Goal: Navigation & Orientation: Find specific page/section

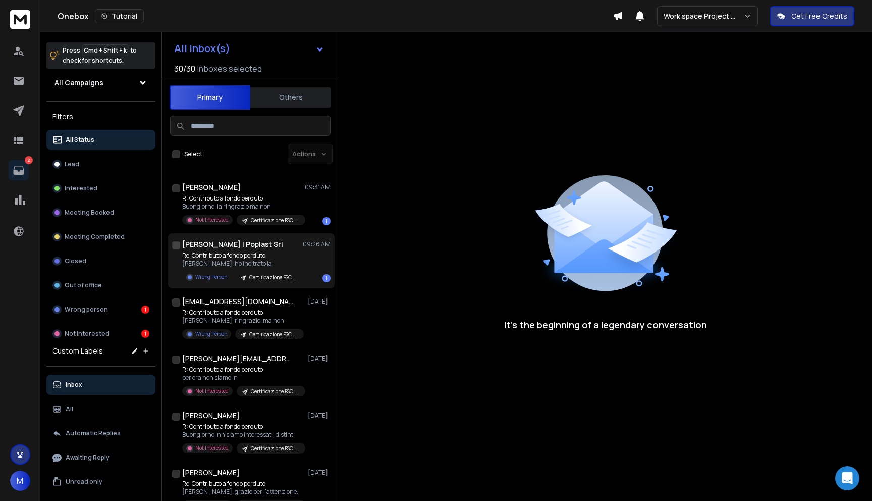
click at [235, 251] on p "Re: Contributo a fondo perduto" at bounding box center [242, 255] width 121 height 8
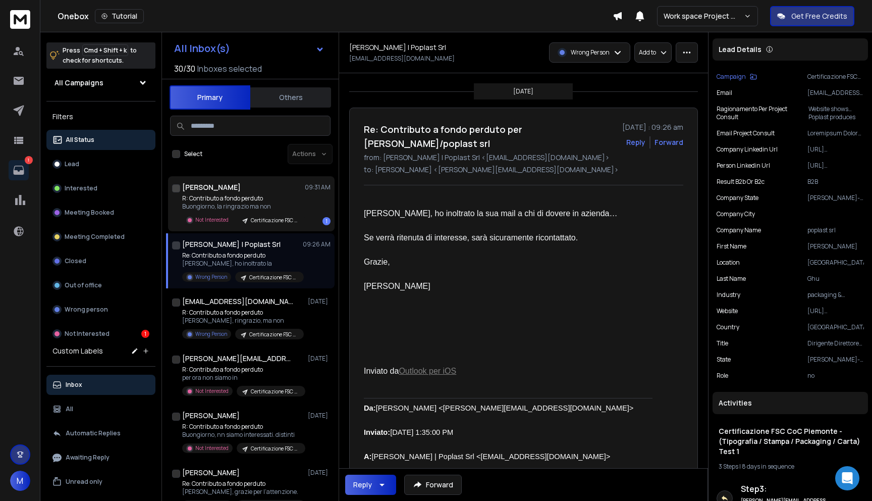
click at [278, 207] on p "Buongiorno, la ringrazio ma non" at bounding box center [242, 206] width 121 height 8
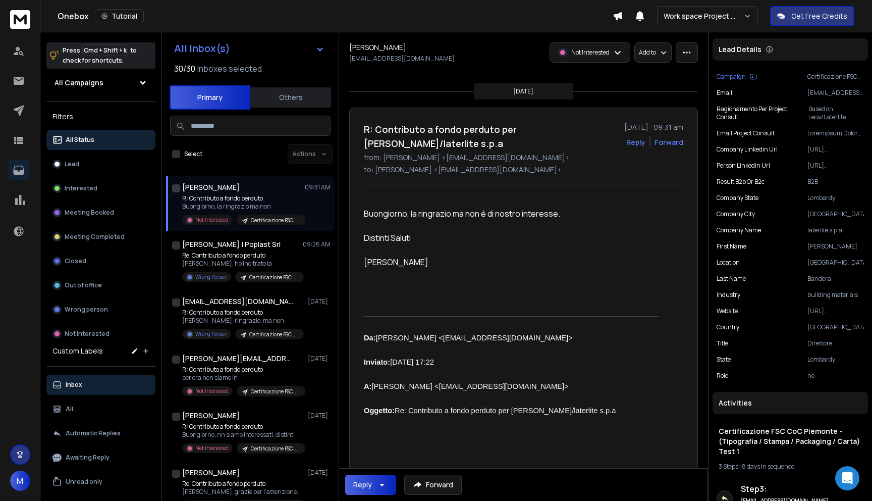
click at [303, 101] on button "Others" at bounding box center [290, 97] width 81 height 22
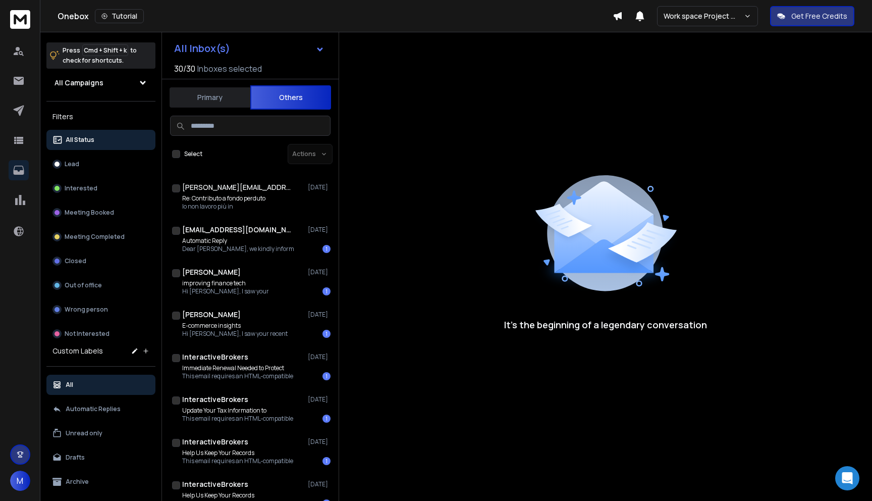
click at [214, 96] on button "Primary" at bounding box center [210, 97] width 81 height 22
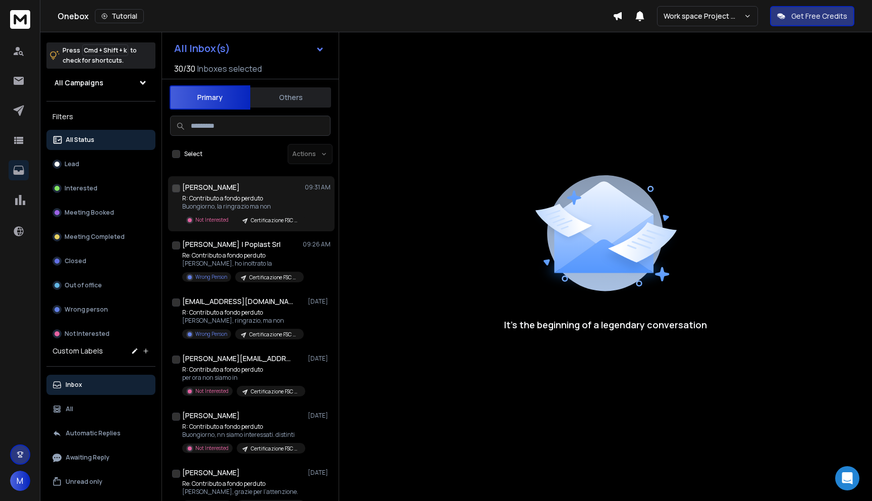
click at [247, 201] on p "R: Contributo a fondo perduto" at bounding box center [242, 198] width 121 height 8
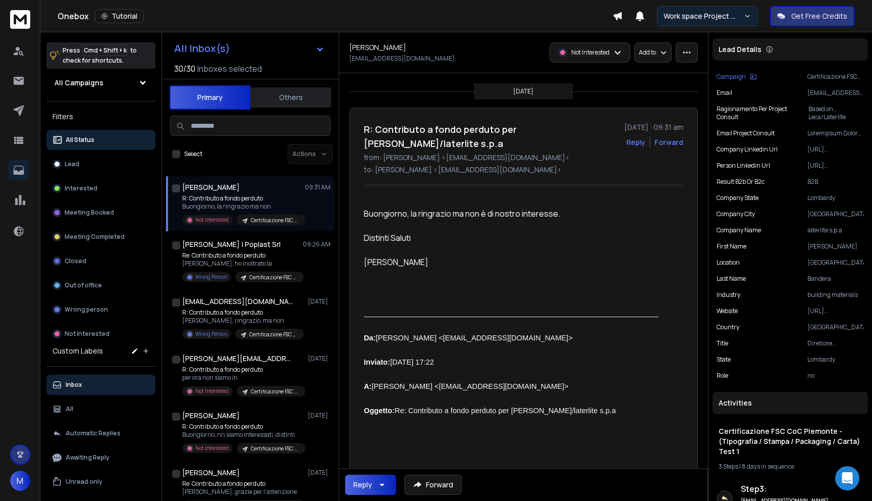
click at [726, 20] on p "Work space Project Consulting" at bounding box center [704, 16] width 80 height 10
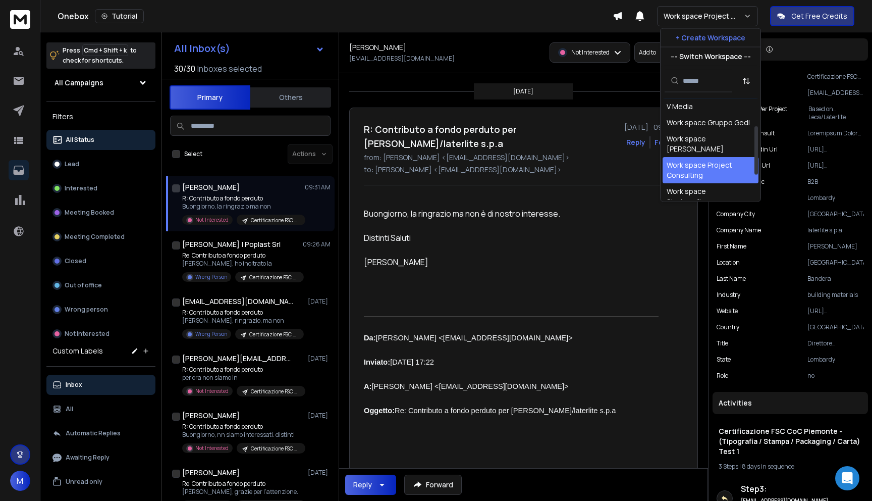
scroll to position [58, 0]
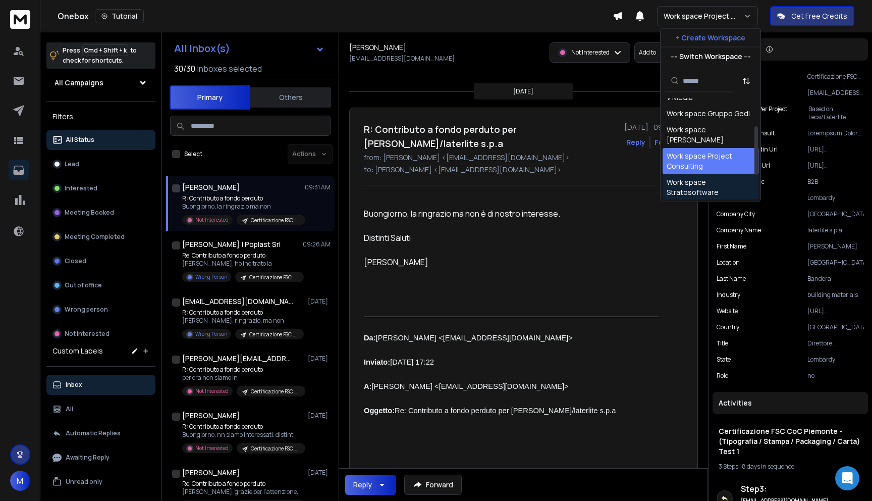
click at [691, 177] on div "Work space Stratosoftware" at bounding box center [711, 187] width 88 height 20
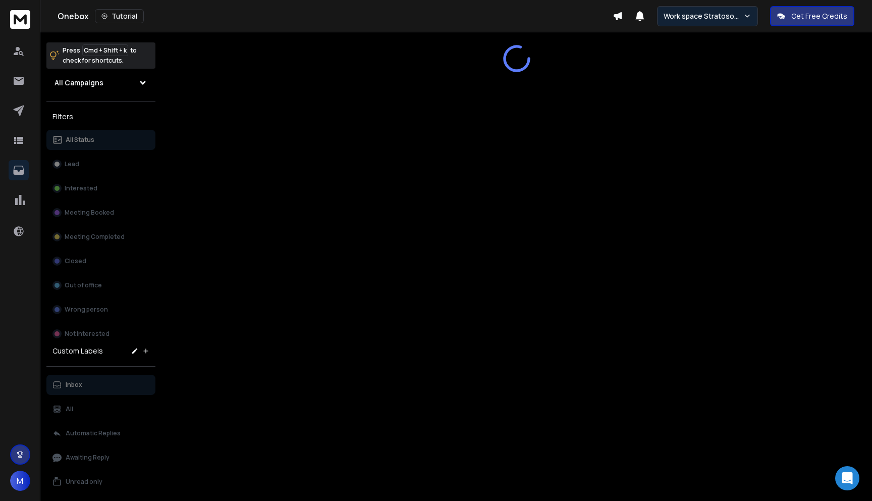
click at [718, 20] on p "Work space Stratosoftware" at bounding box center [704, 16] width 80 height 10
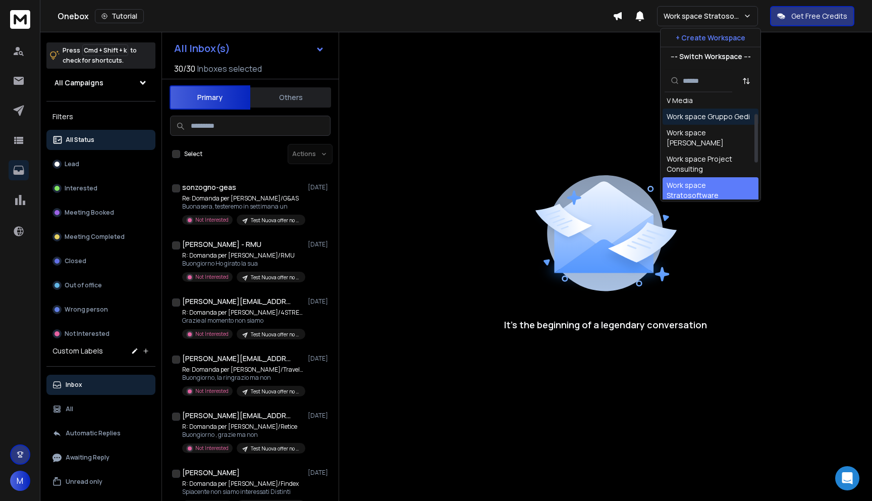
scroll to position [62, 0]
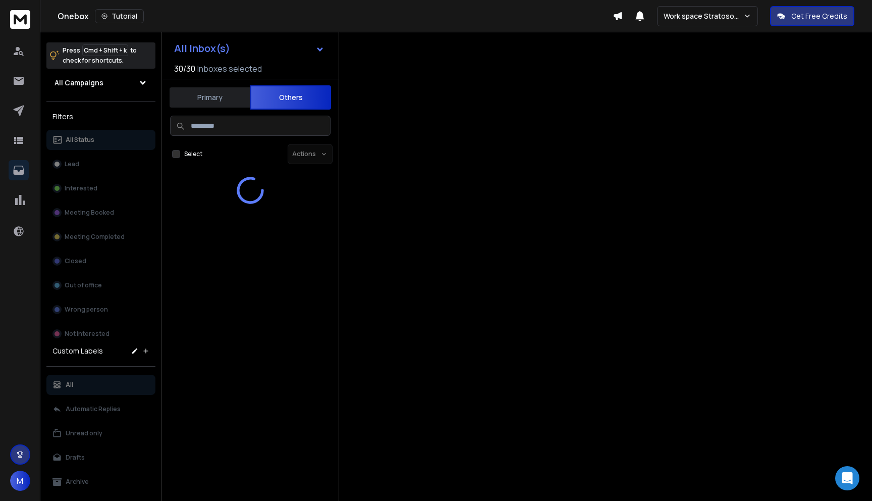
click at [294, 96] on button "Others" at bounding box center [290, 97] width 81 height 24
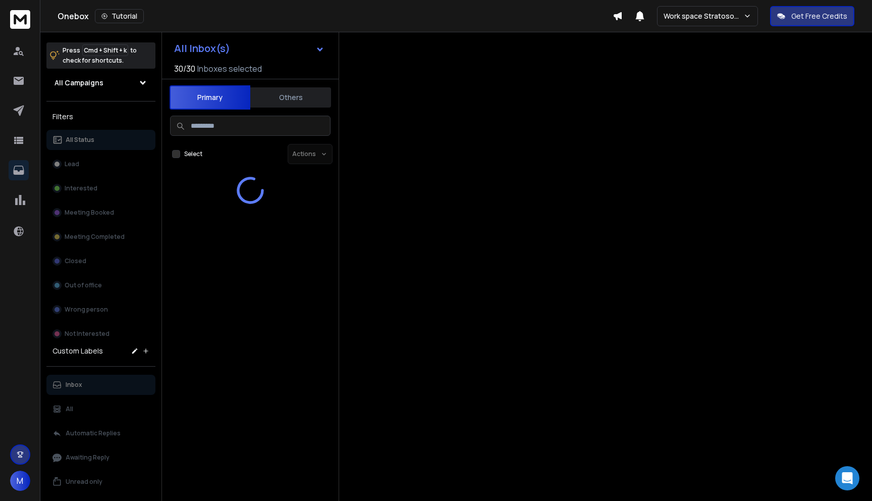
click at [209, 90] on button "Primary" at bounding box center [210, 97] width 81 height 24
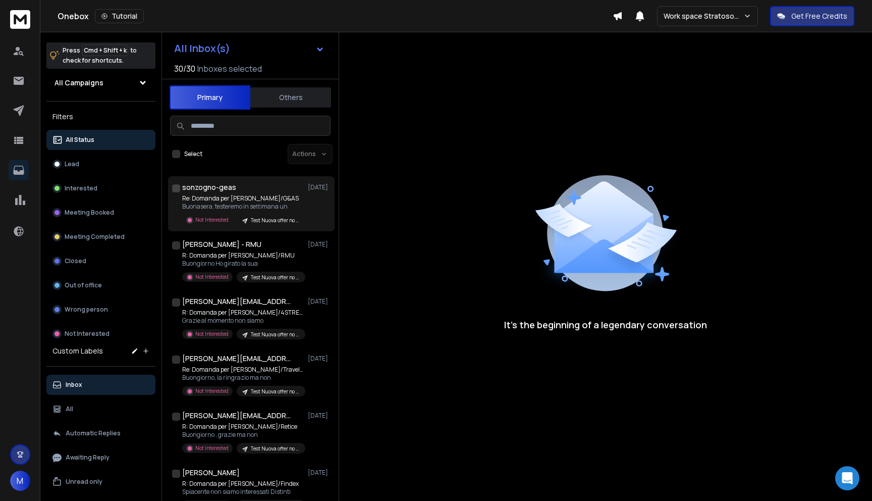
click at [276, 194] on p "Re: Domanda per Sonzogno Uberto/G&AS" at bounding box center [242, 198] width 121 height 8
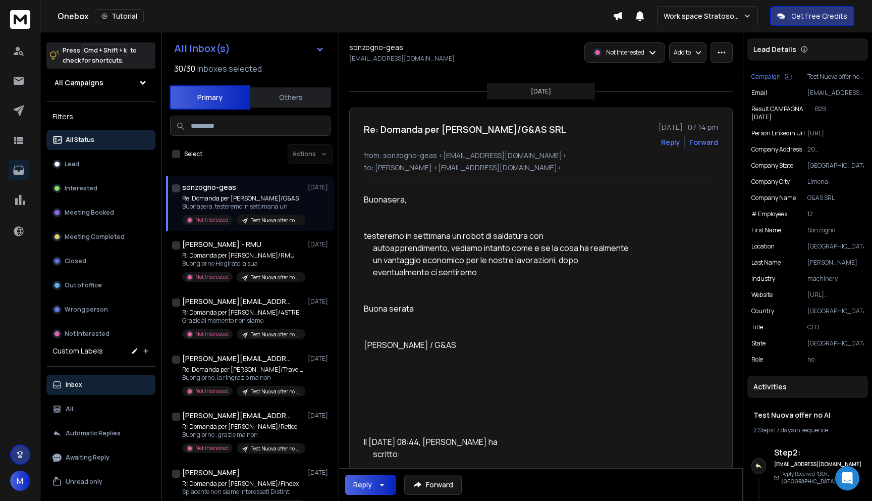
click at [284, 99] on button "Others" at bounding box center [290, 97] width 81 height 22
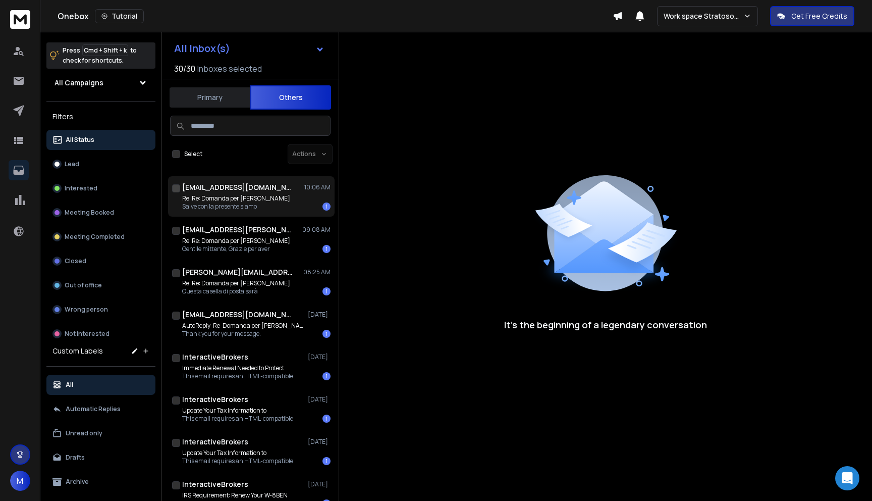
click at [269, 199] on div "Re: Re: Domanda per Cesare Salve con la presente siamo 1" at bounding box center [256, 202] width 148 height 16
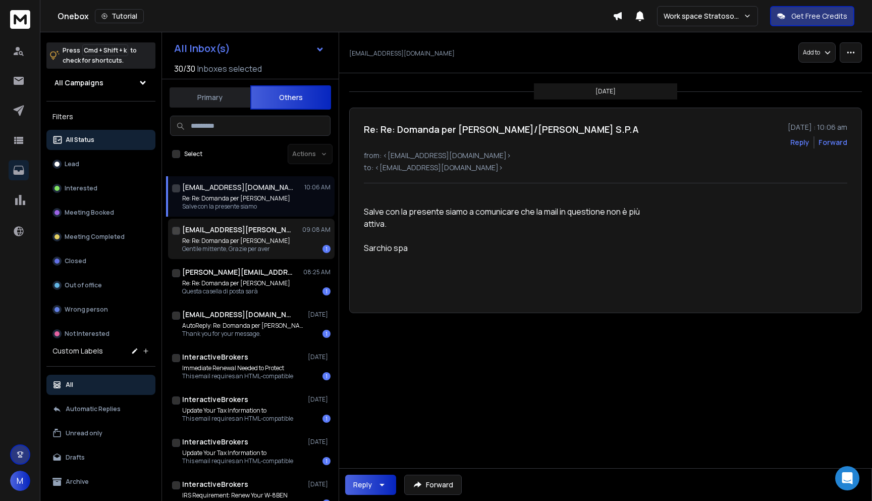
click at [276, 241] on div "Re: Re: Domanda per Eliana Gentile mittente, Grazie per aver 1" at bounding box center [256, 245] width 148 height 16
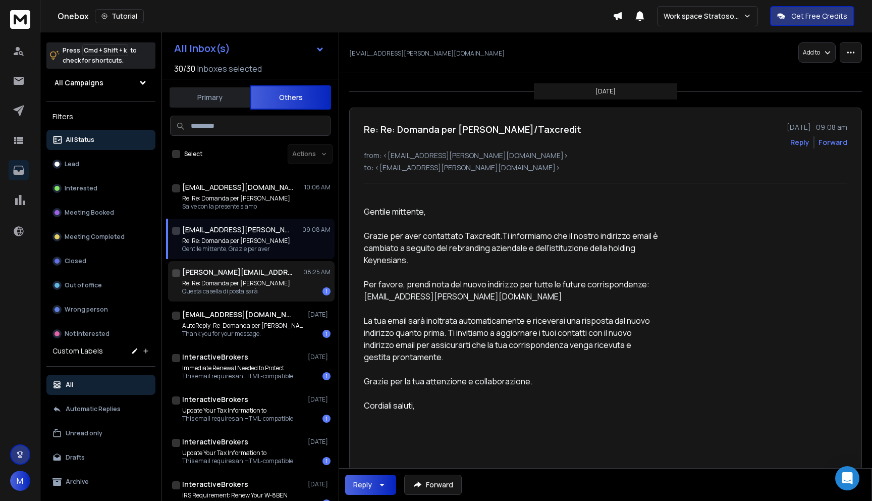
click at [266, 287] on p "Re: Re: Domanda per Alessandro" at bounding box center [236, 283] width 108 height 8
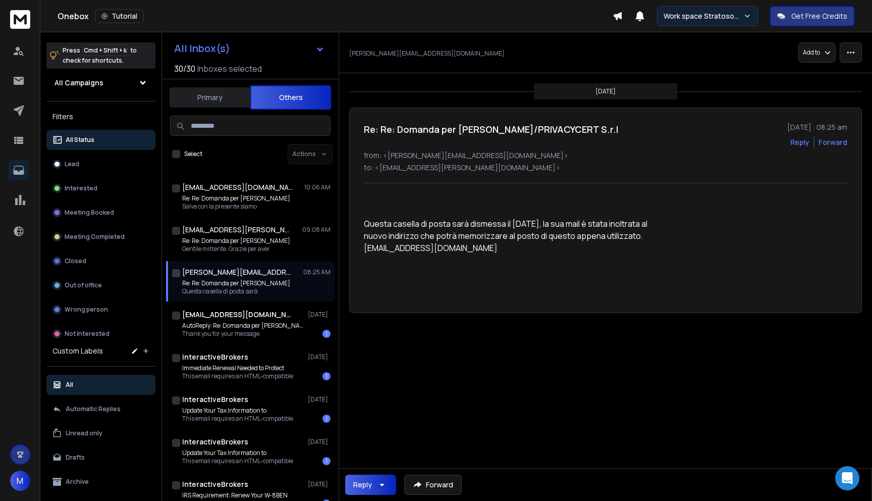
click at [720, 18] on p "Work space Stratosoftware" at bounding box center [704, 16] width 80 height 10
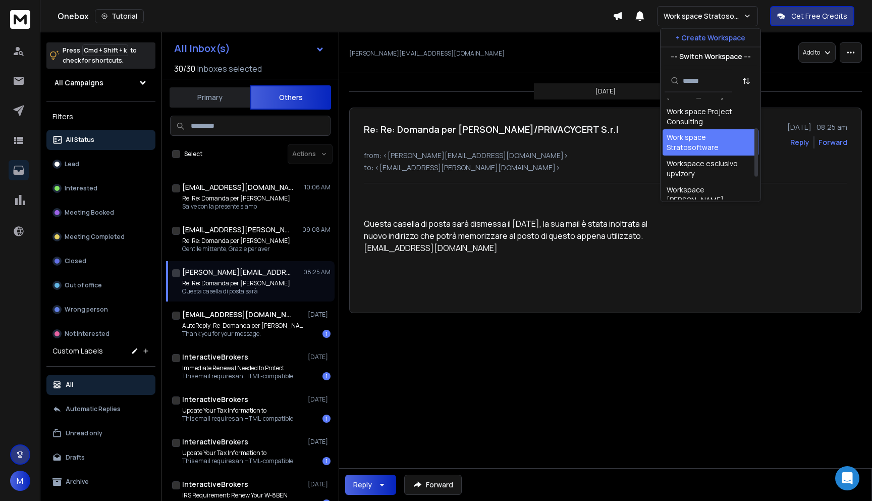
scroll to position [107, 0]
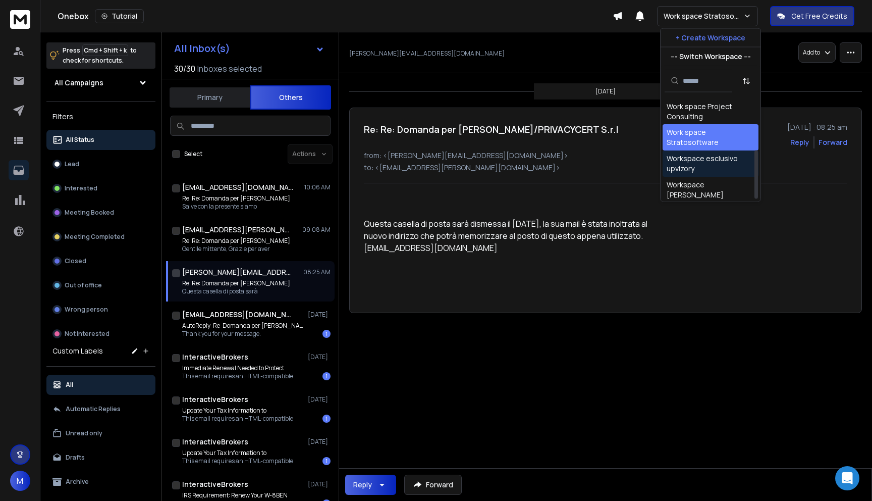
click at [706, 156] on div "Workspace esclusivo upvizory" at bounding box center [711, 164] width 88 height 20
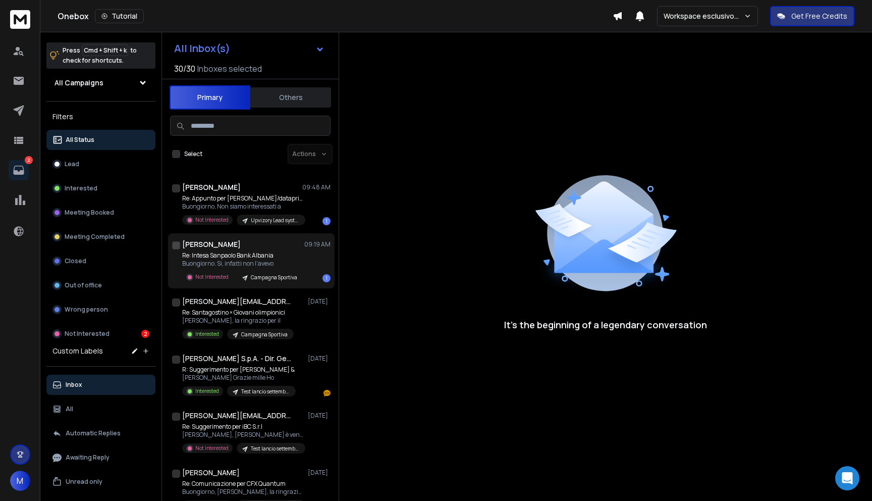
click at [301, 255] on p "Re: Intesa Sanpaolo Bank Albania" at bounding box center [242, 255] width 121 height 8
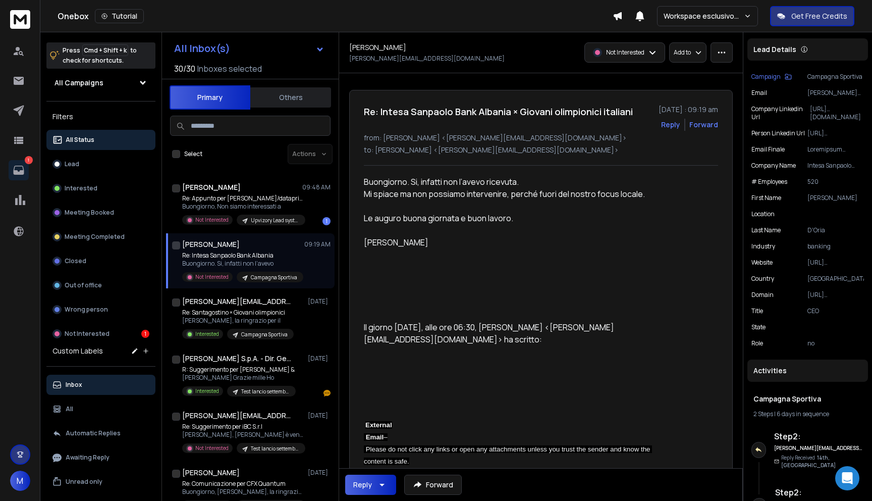
scroll to position [21, 0]
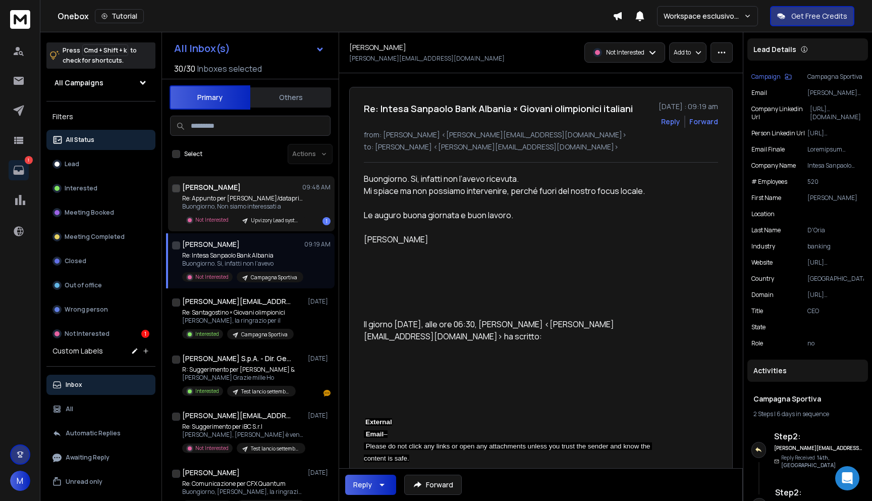
click at [298, 206] on p "Buongiorno, Non siamo interessati a" at bounding box center [242, 206] width 121 height 8
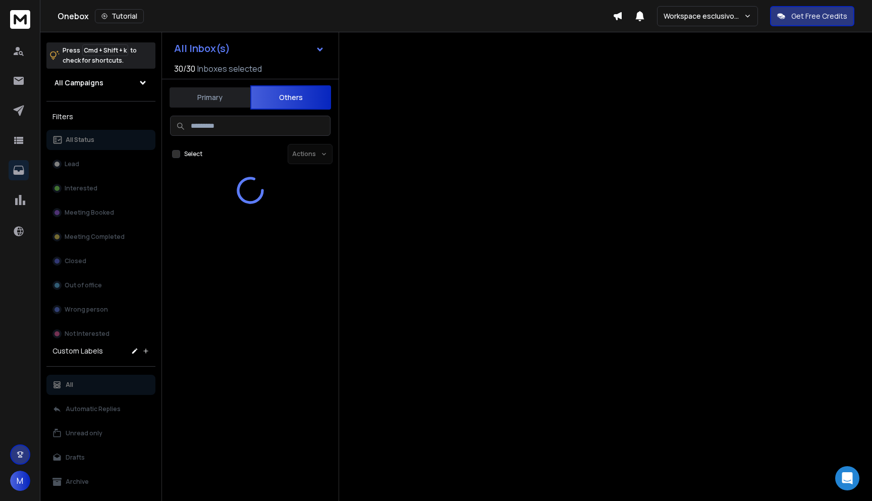
click at [295, 96] on button "Others" at bounding box center [290, 97] width 81 height 24
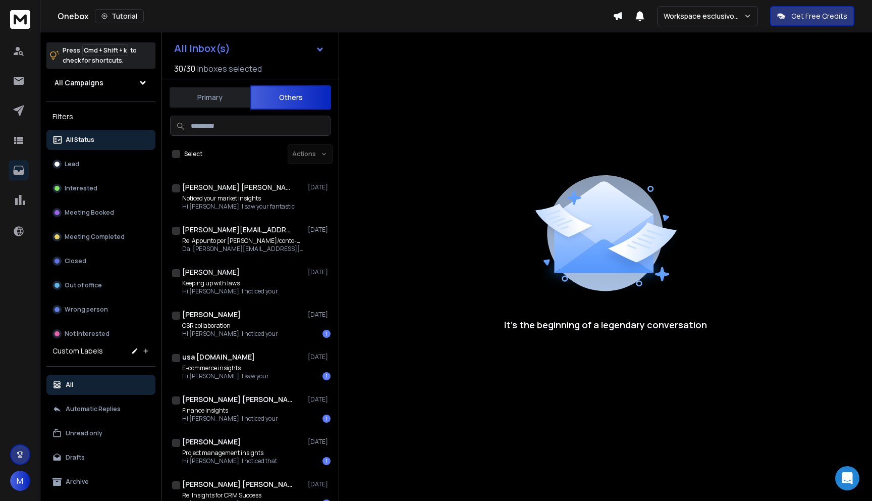
click at [234, 93] on button "Primary" at bounding box center [210, 97] width 81 height 22
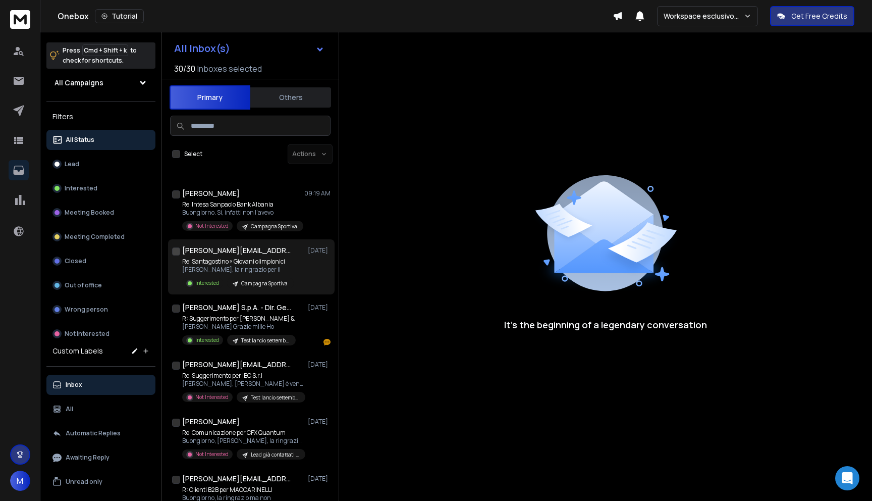
scroll to position [46, 0]
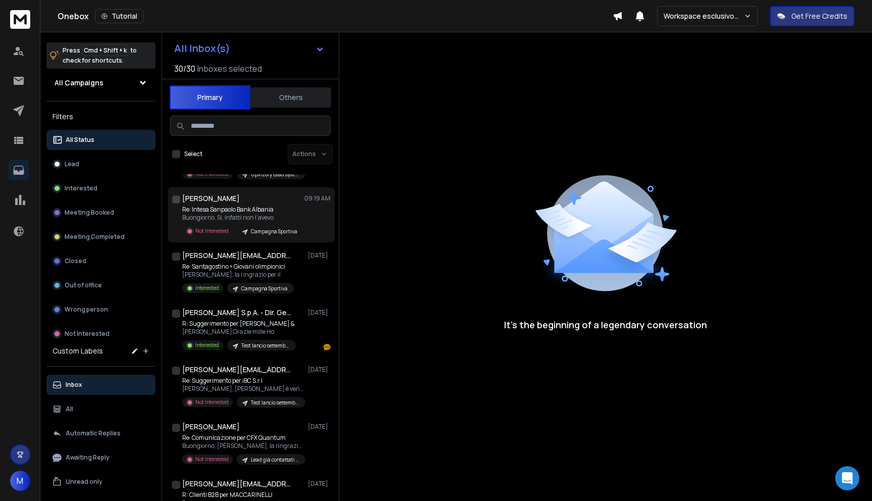
click at [233, 211] on p "Re: Intesa Sanpaolo Bank Albania" at bounding box center [242, 209] width 121 height 8
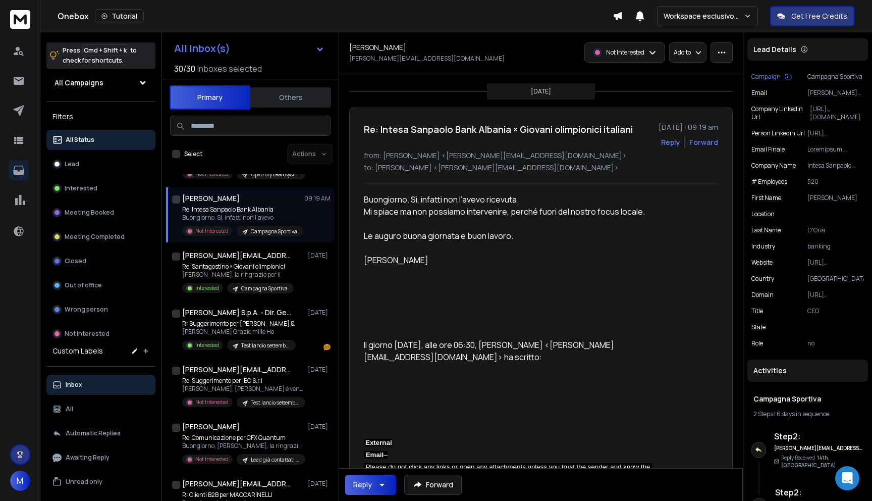
scroll to position [0, 0]
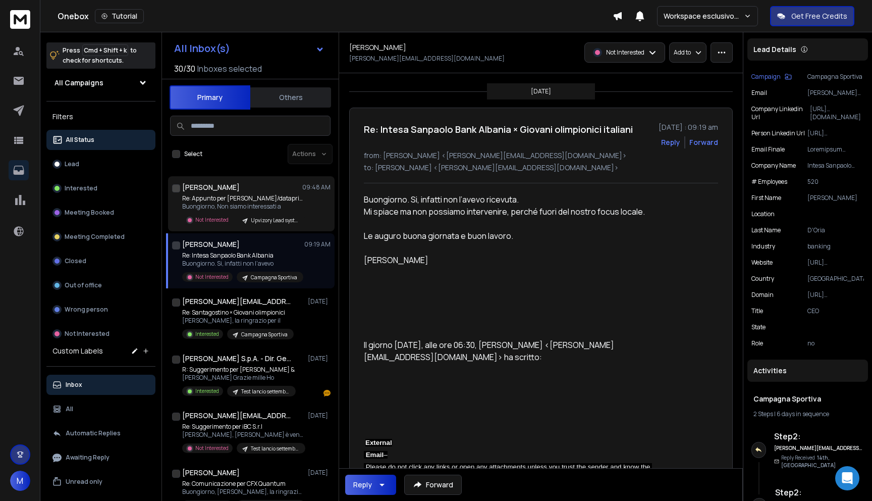
click at [258, 188] on div "Caterina Arango 09:48 AM" at bounding box center [256, 187] width 148 height 10
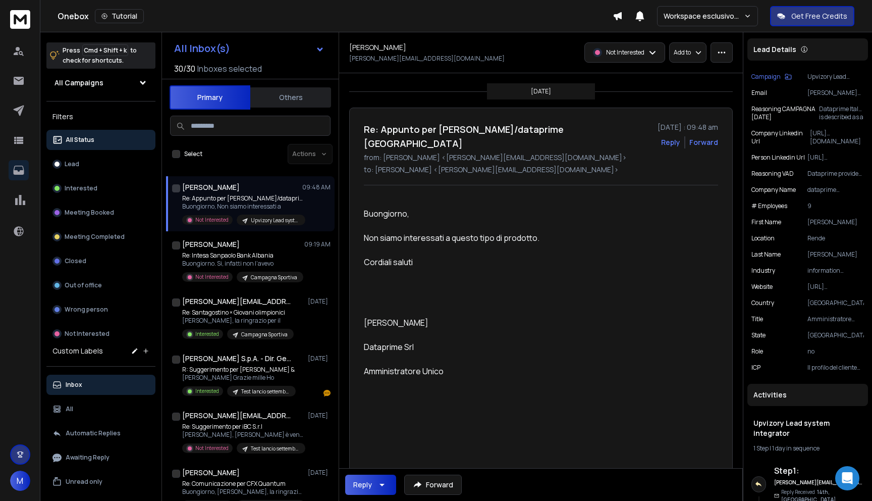
click at [289, 97] on button "Others" at bounding box center [290, 97] width 81 height 22
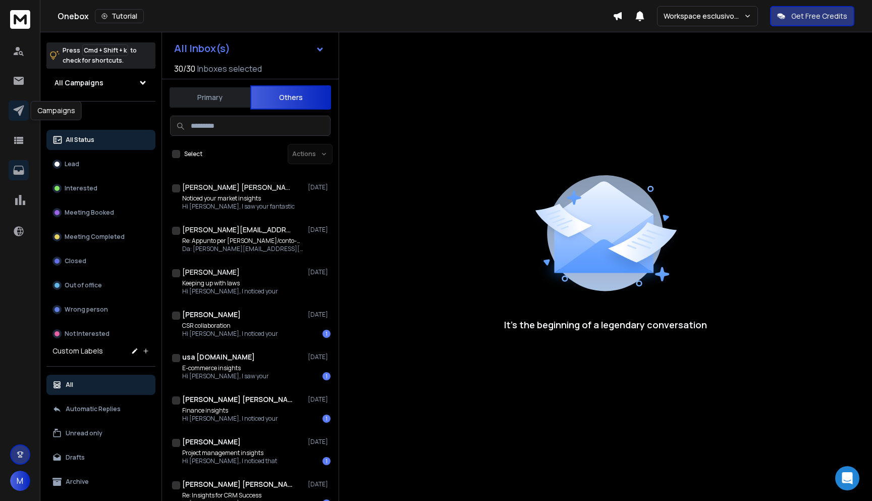
click at [26, 111] on link at bounding box center [19, 110] width 20 height 20
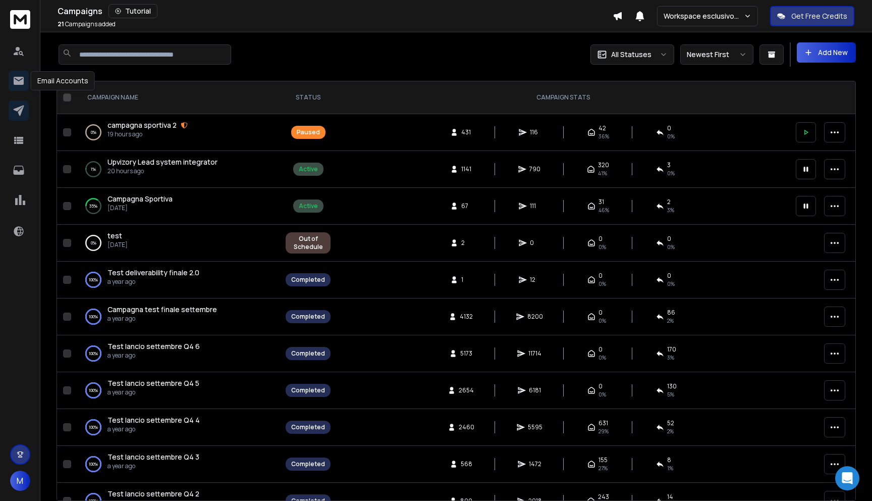
click at [23, 82] on icon at bounding box center [19, 81] width 10 height 8
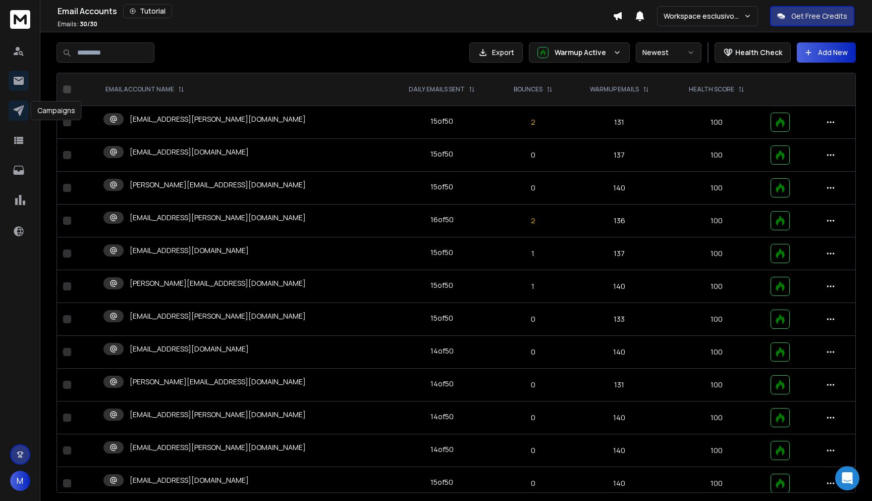
click at [19, 113] on icon at bounding box center [18, 110] width 11 height 11
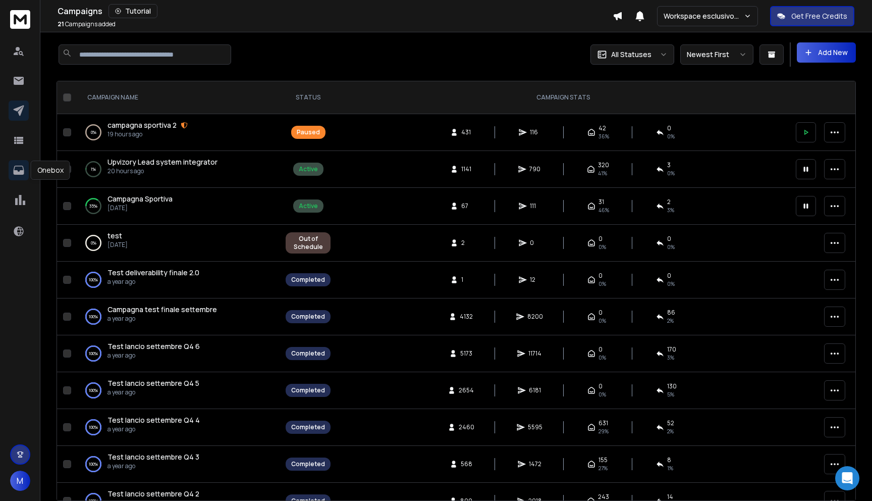
click at [19, 172] on icon at bounding box center [18, 170] width 11 height 9
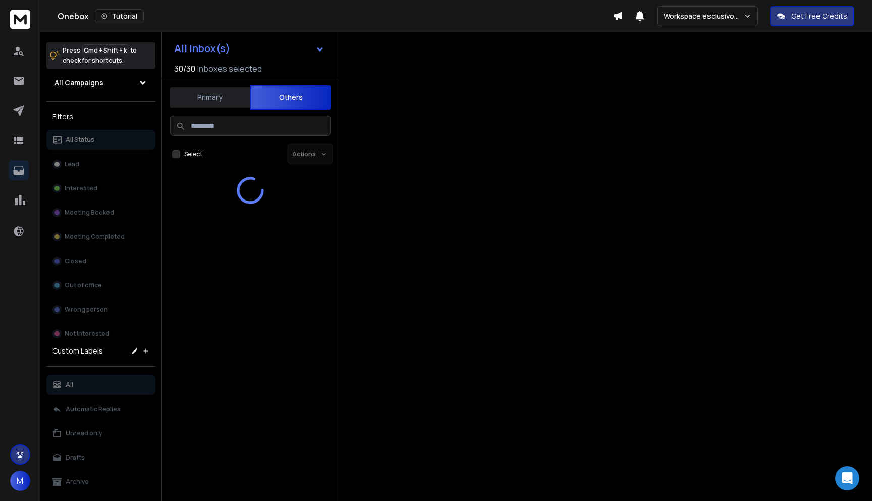
click at [288, 97] on button "Others" at bounding box center [290, 97] width 81 height 24
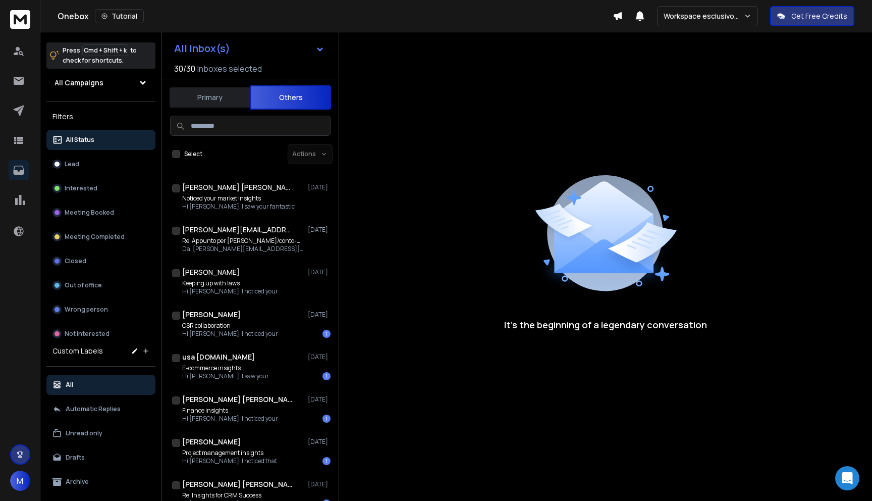
click at [219, 95] on button "Primary" at bounding box center [210, 97] width 81 height 22
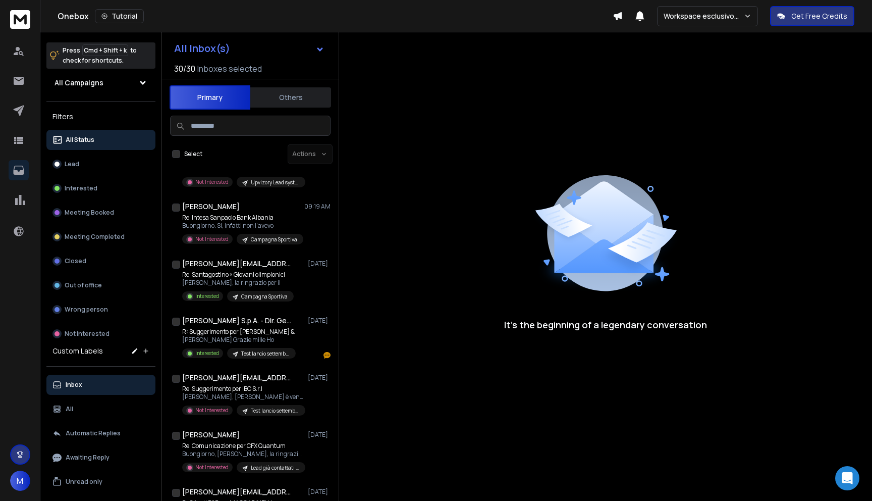
scroll to position [44, 0]
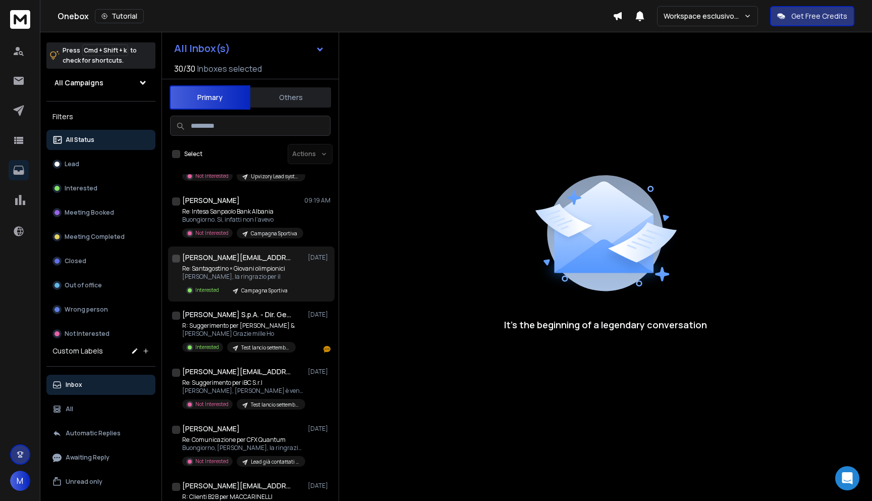
click at [264, 265] on p "Re: Santagostino × Giovani olimpionici" at bounding box center [238, 268] width 112 height 8
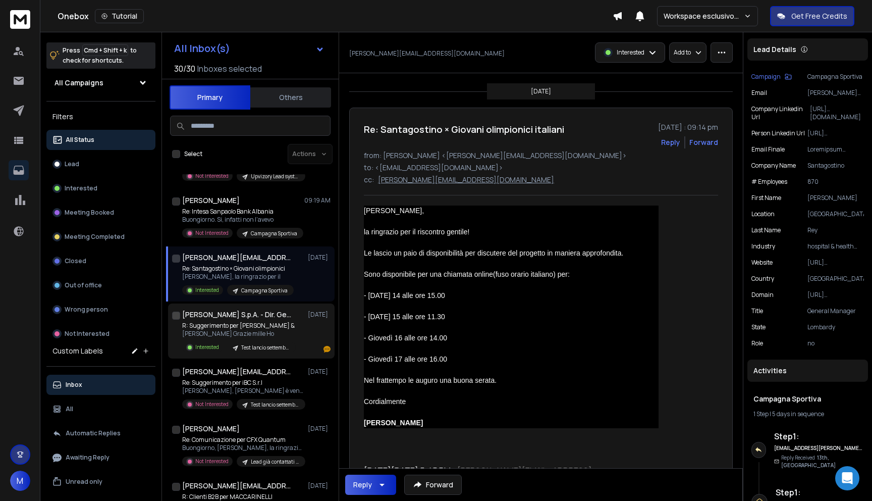
click at [258, 322] on p "R: Suggerimento per MONGE &" at bounding box center [239, 325] width 114 height 8
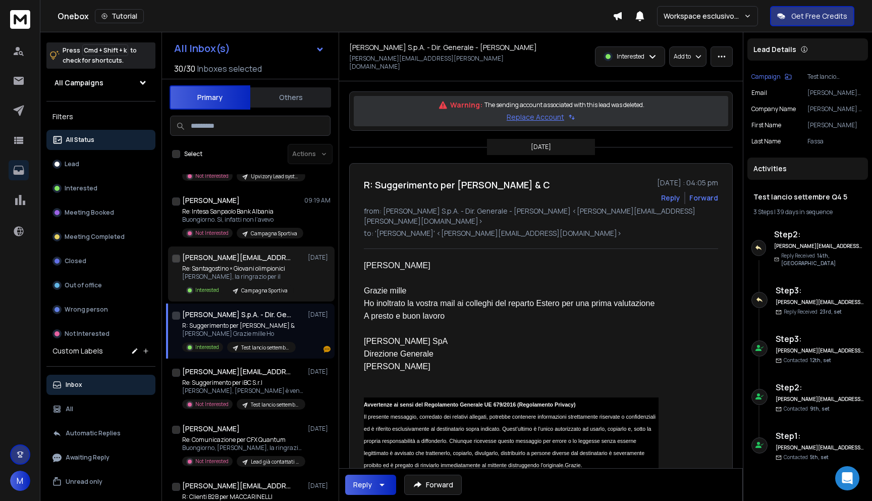
click at [282, 265] on p "Re: Santagostino × Giovani olimpionici" at bounding box center [238, 268] width 112 height 8
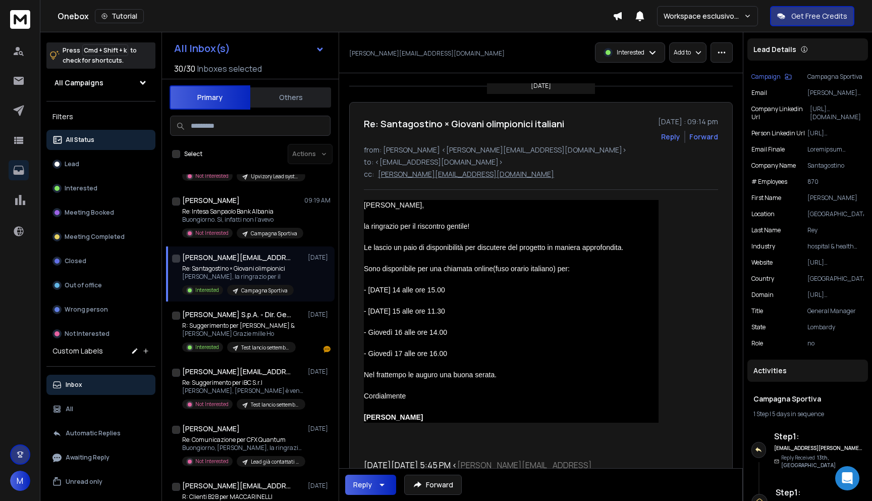
scroll to position [0, 0]
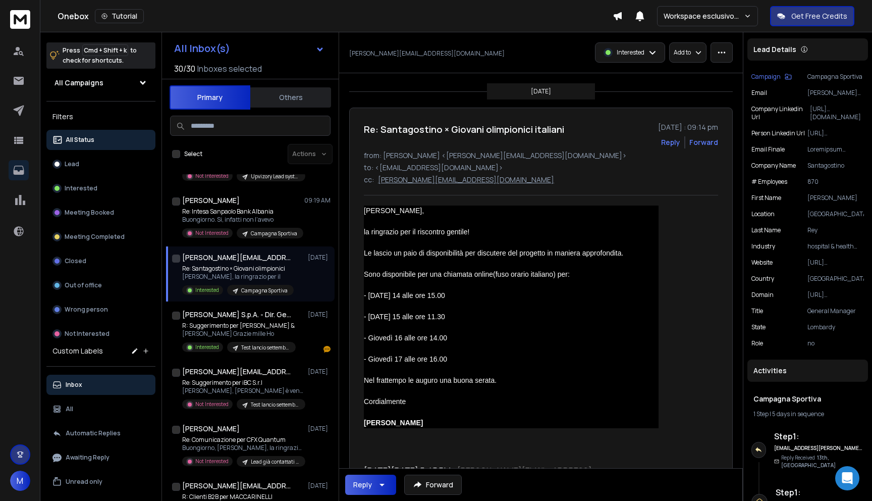
click at [284, 96] on button "Others" at bounding box center [290, 97] width 81 height 22
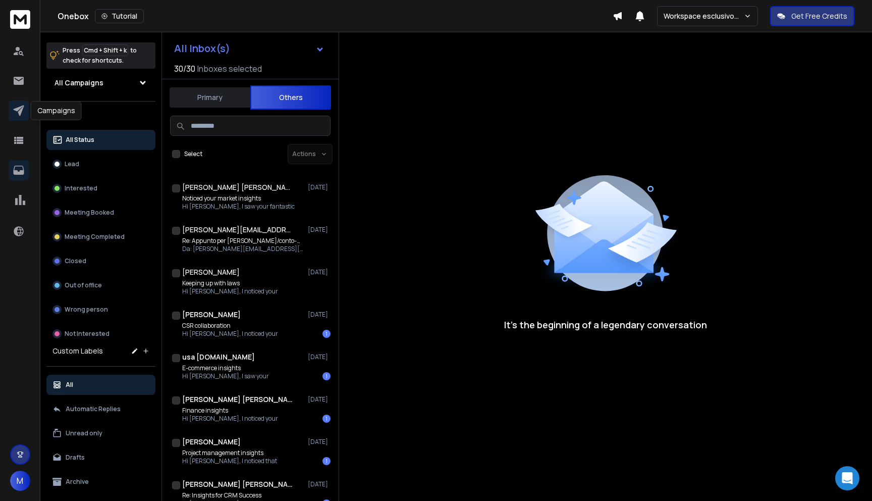
click at [14, 115] on icon at bounding box center [19, 110] width 12 height 12
